Goal: Information Seeking & Learning: Check status

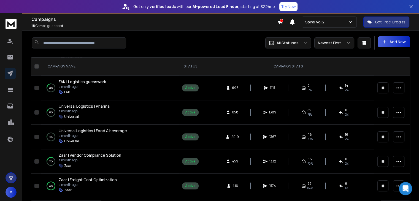
scroll to position [289, 0]
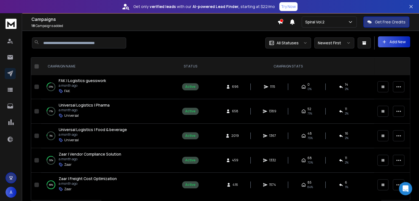
click at [98, 158] on p "a month ago" at bounding box center [90, 159] width 63 height 4
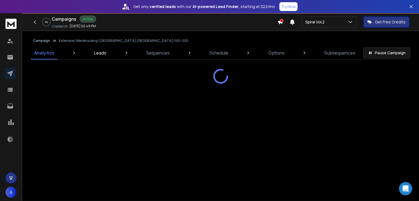
click at [101, 56] on link "Leads" at bounding box center [100, 52] width 19 height 13
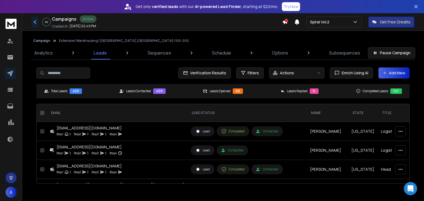
click at [33, 21] on icon at bounding box center [35, 22] width 5 height 5
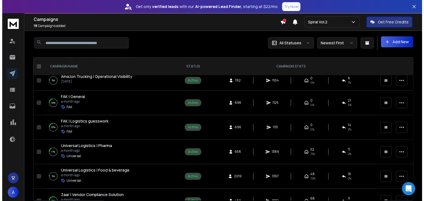
scroll to position [289, 0]
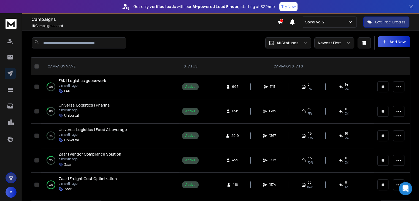
click at [101, 179] on span "Zaar | Freight Cost Optimization" at bounding box center [88, 178] width 58 height 5
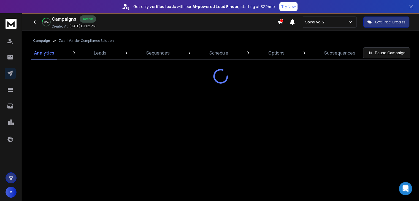
click at [98, 44] on div "Campaign Zaar | Vendor Compliance Solution" at bounding box center [221, 40] width 380 height 9
click at [99, 54] on p "Leads" at bounding box center [100, 53] width 12 height 7
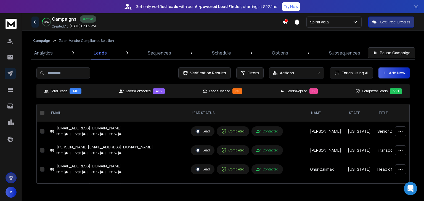
click at [34, 22] on icon at bounding box center [35, 22] width 2 height 4
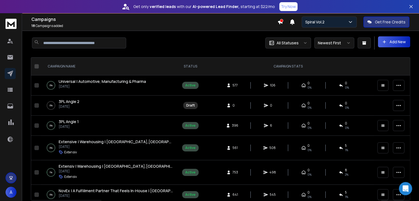
click at [319, 20] on p "Spiral Vol.2" at bounding box center [317, 22] width 22 height 6
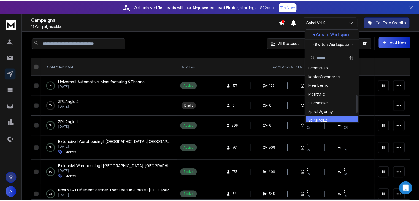
scroll to position [85, 0]
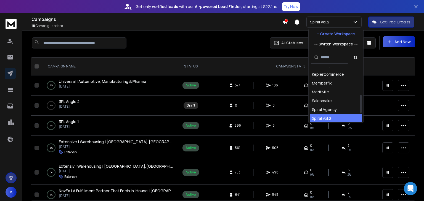
drag, startPoint x: 360, startPoint y: 77, endPoint x: 359, endPoint y: 105, distance: 27.9
click at [360, 105] on div at bounding box center [361, 104] width 2 height 18
click at [339, 108] on div "Spiral Agency" at bounding box center [335, 109] width 52 height 9
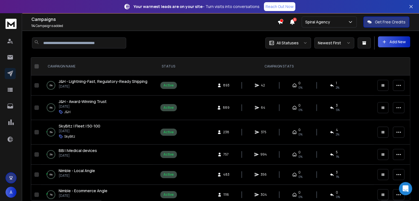
click at [339, 108] on p "3 5 %" at bounding box center [339, 107] width 6 height 9
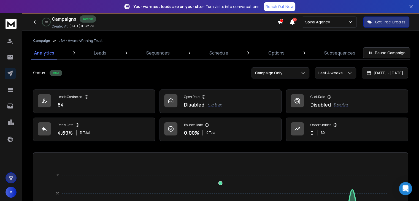
click at [195, 58] on div "Analytics Leads Sequences Schedule Options Subsequences" at bounding box center [195, 52] width 328 height 13
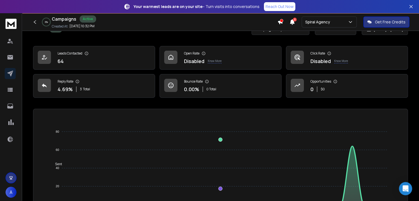
scroll to position [44, 0]
click at [7, 75] on icon at bounding box center [10, 73] width 7 height 7
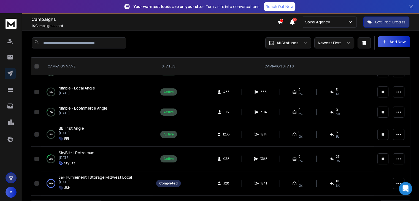
scroll to position [84, 0]
